Goal: Go to known website: Access a specific website the user already knows

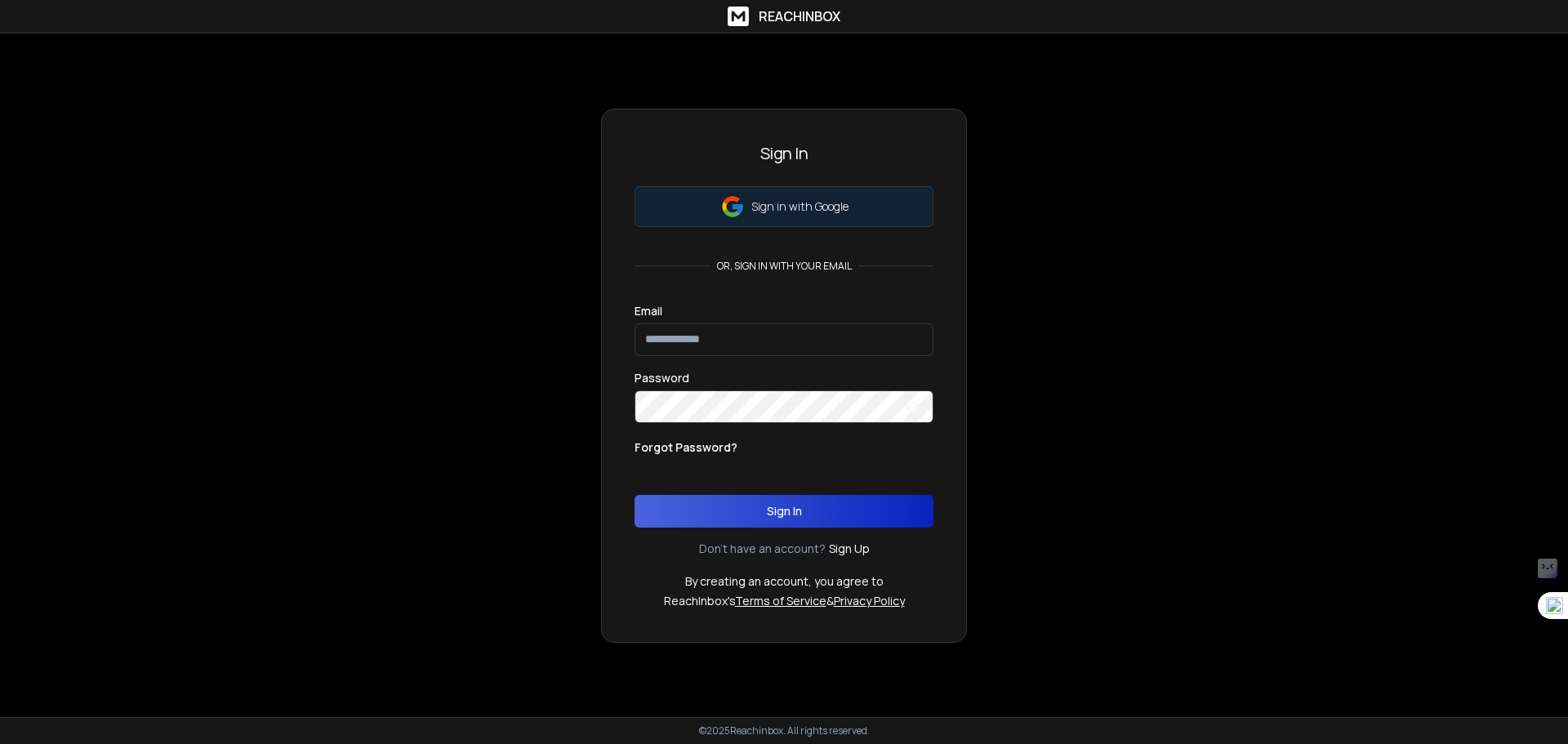
click at [812, 197] on button "Sign in with Google" at bounding box center [784, 207] width 299 height 41
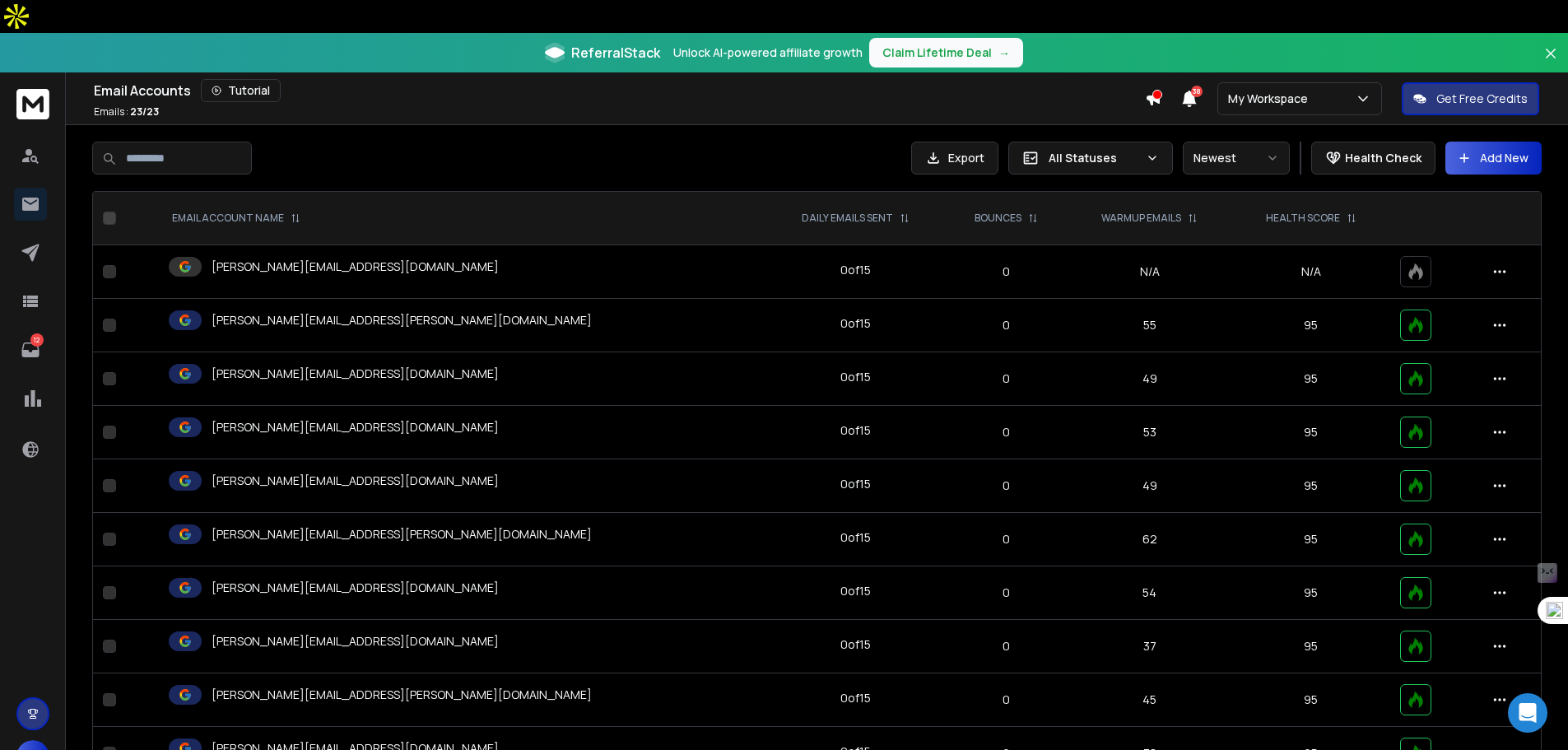
click at [920, 38] on button "Claim Lifetime Deal →" at bounding box center [947, 53] width 154 height 30
click at [37, 740] on span "B" at bounding box center [33, 757] width 33 height 33
